Goal: Task Accomplishment & Management: Manage account settings

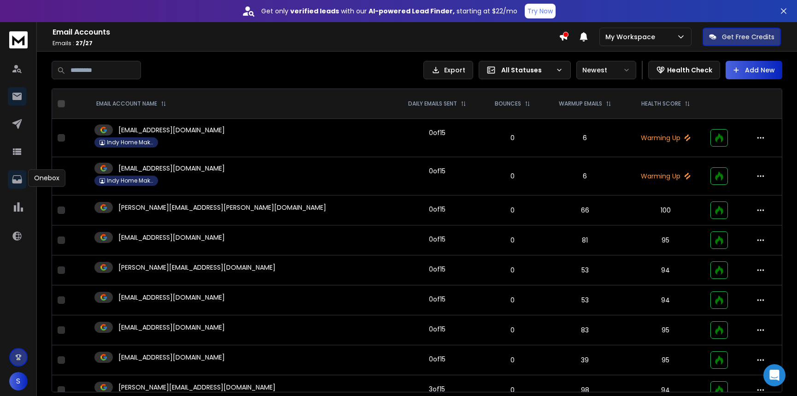
click at [23, 174] on link at bounding box center [17, 179] width 18 height 18
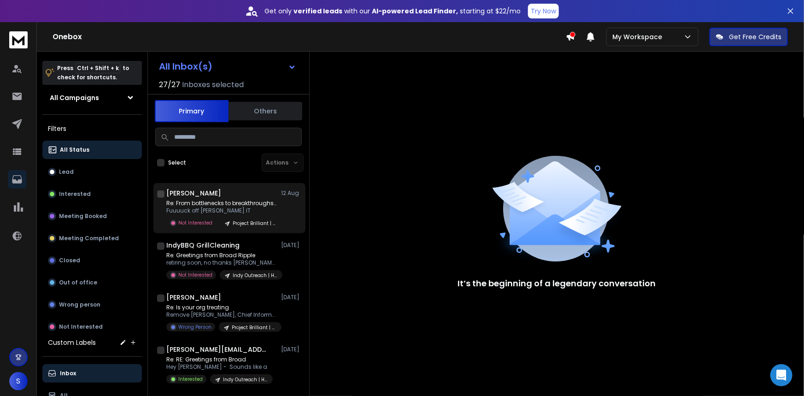
click at [164, 194] on button "button" at bounding box center [160, 193] width 7 height 7
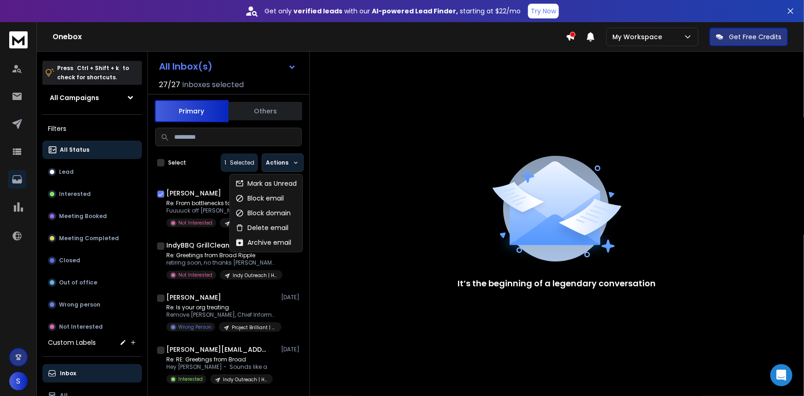
click at [275, 164] on p "Actions" at bounding box center [277, 162] width 23 height 7
click at [268, 226] on div "Delete email" at bounding box center [262, 227] width 53 height 9
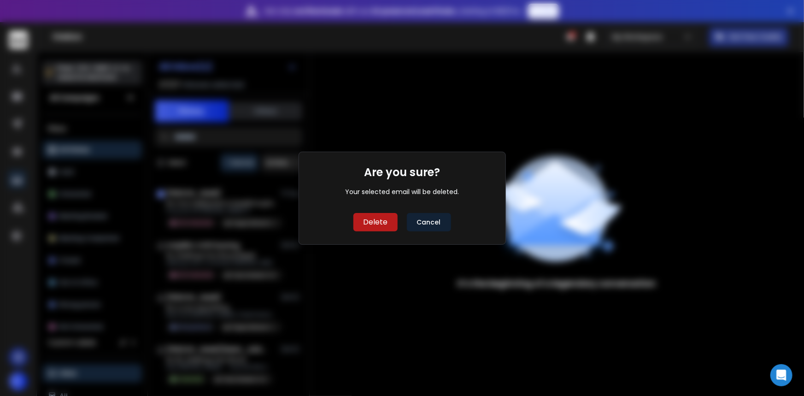
click at [363, 222] on button "Delete" at bounding box center [375, 222] width 44 height 18
